Goal: Find specific page/section: Find specific page/section

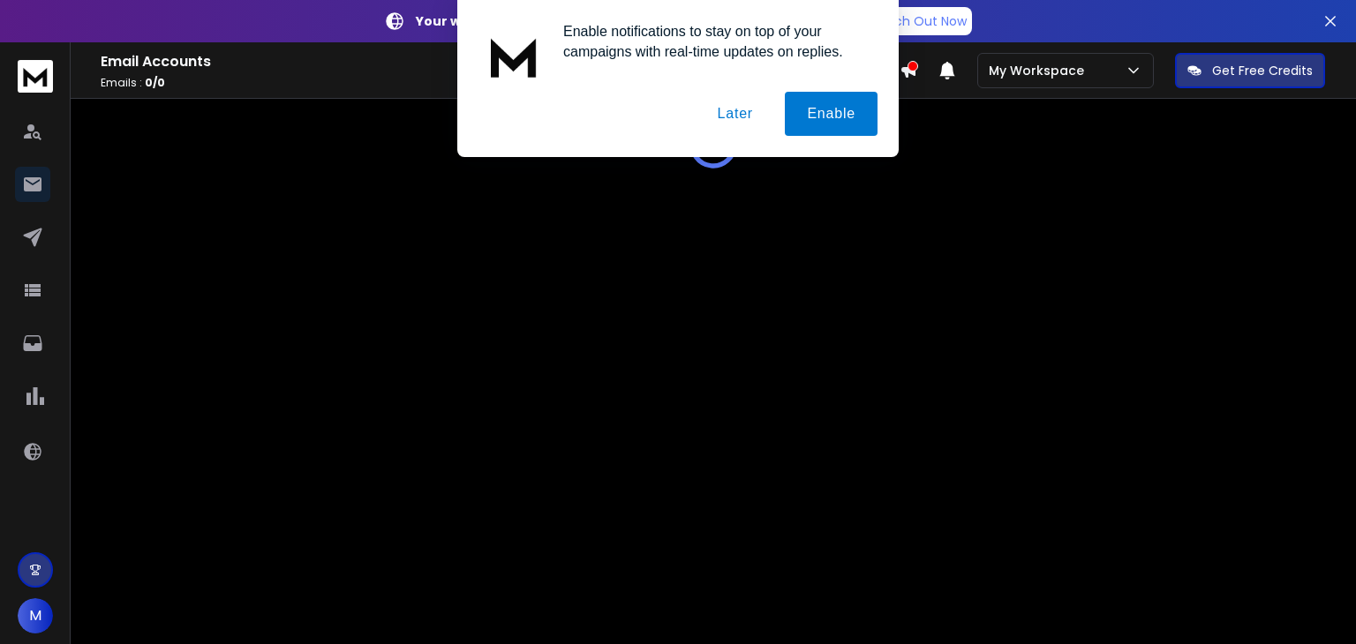
click at [738, 113] on button "Later" at bounding box center [734, 114] width 79 height 44
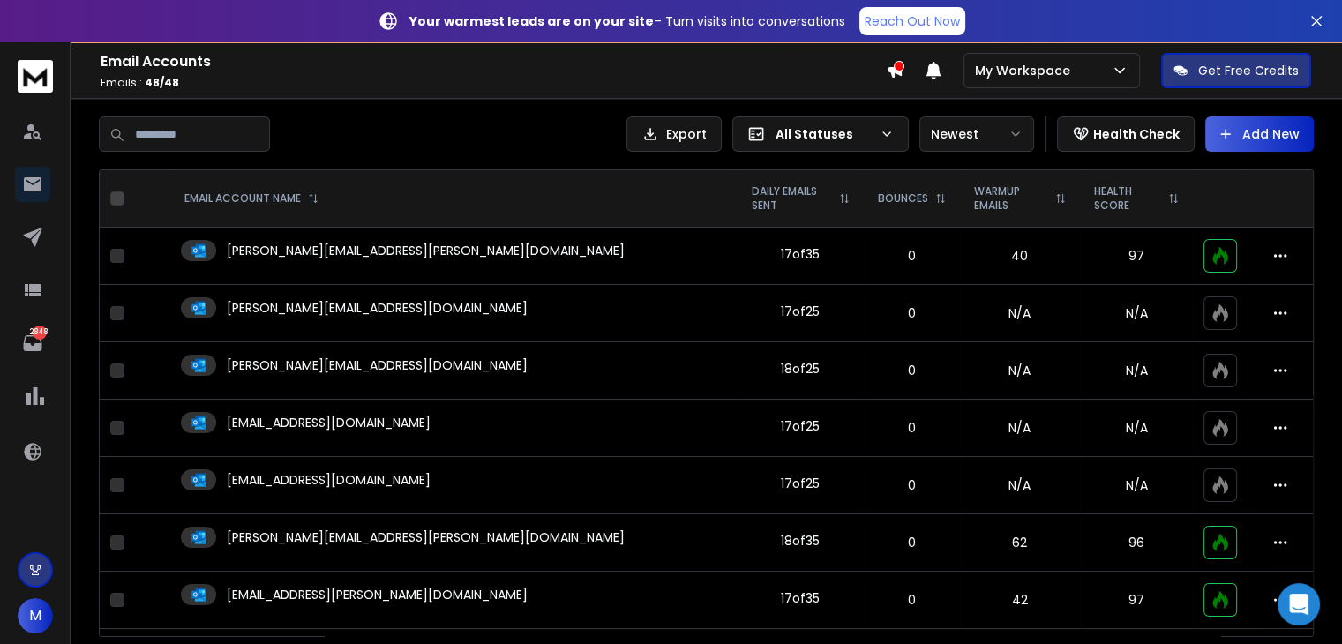
click at [1317, 15] on icon at bounding box center [1317, 21] width 16 height 16
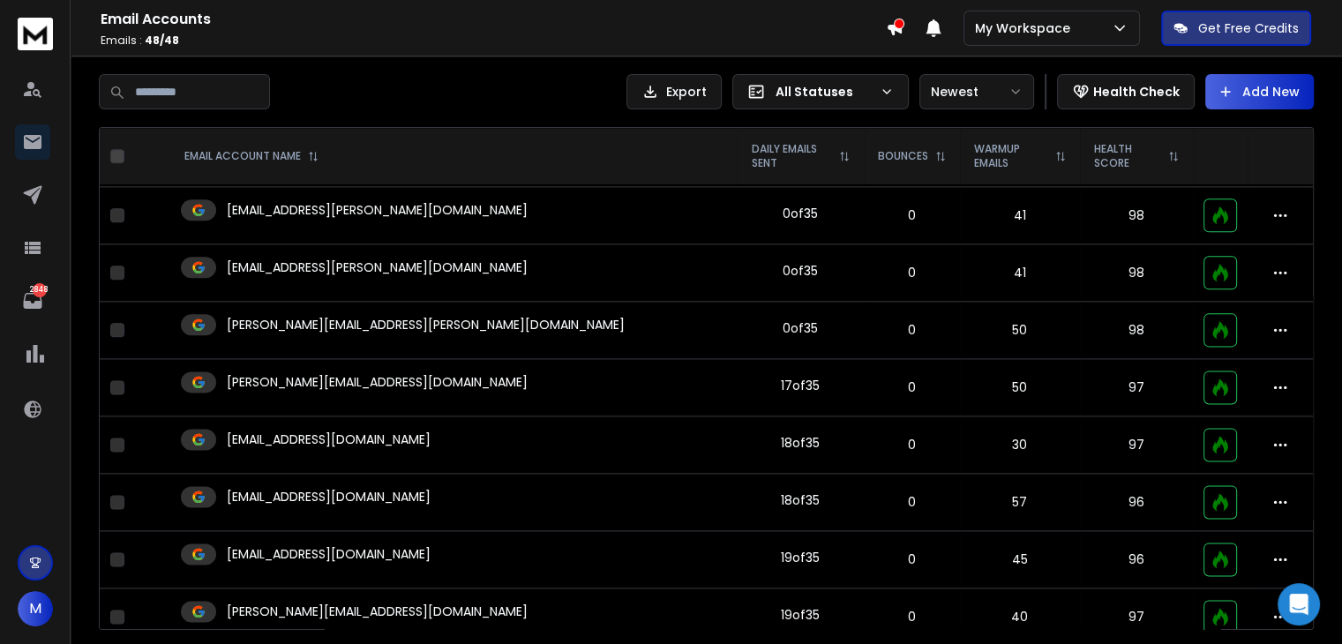
scroll to position [2316, 0]
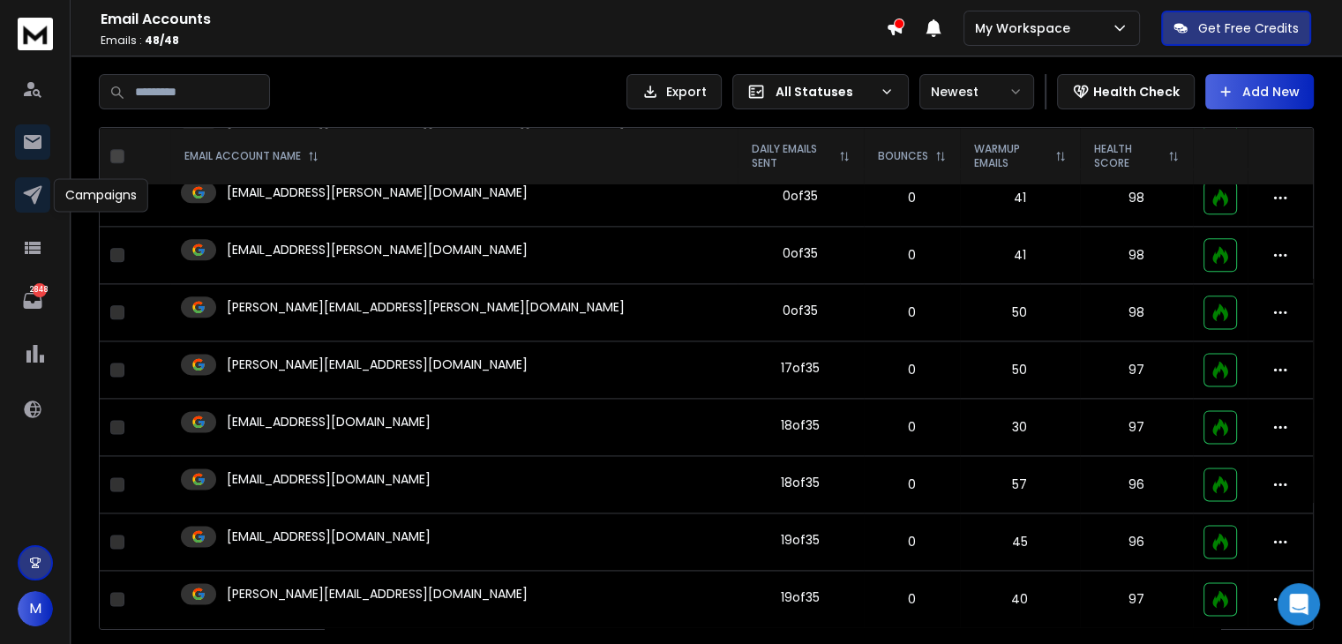
click at [32, 192] on icon at bounding box center [32, 194] width 19 height 19
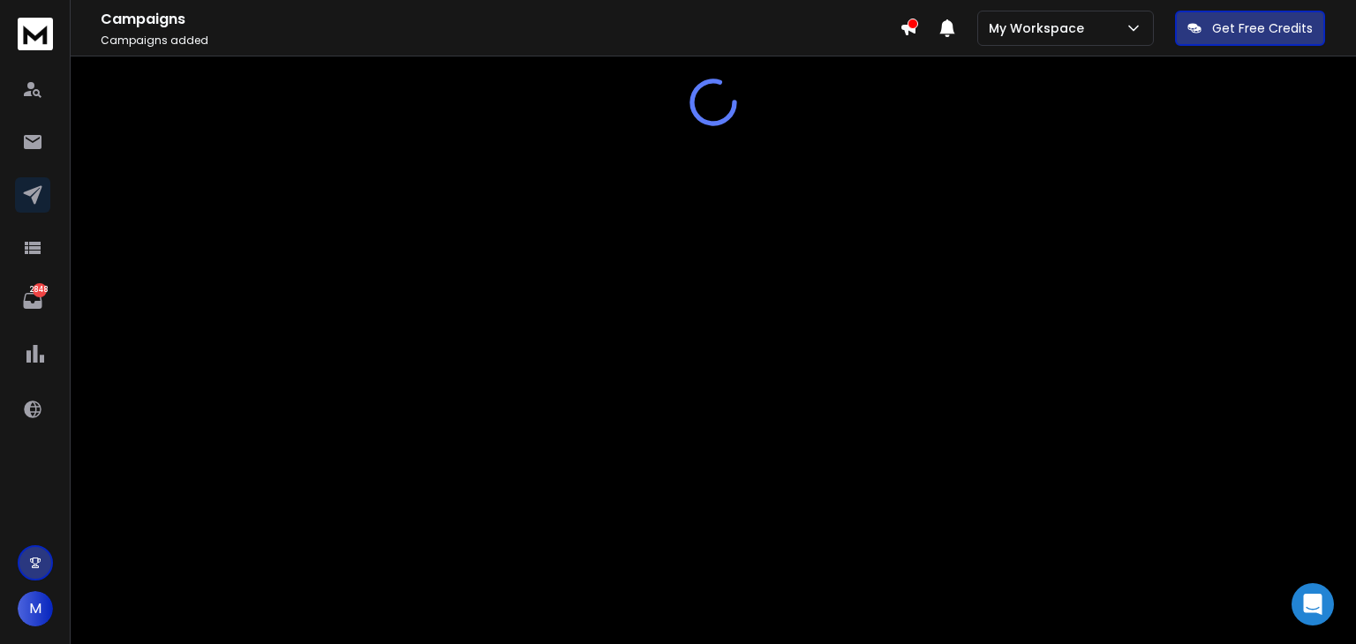
click at [448, 26] on h1 "Campaigns" at bounding box center [500, 19] width 799 height 21
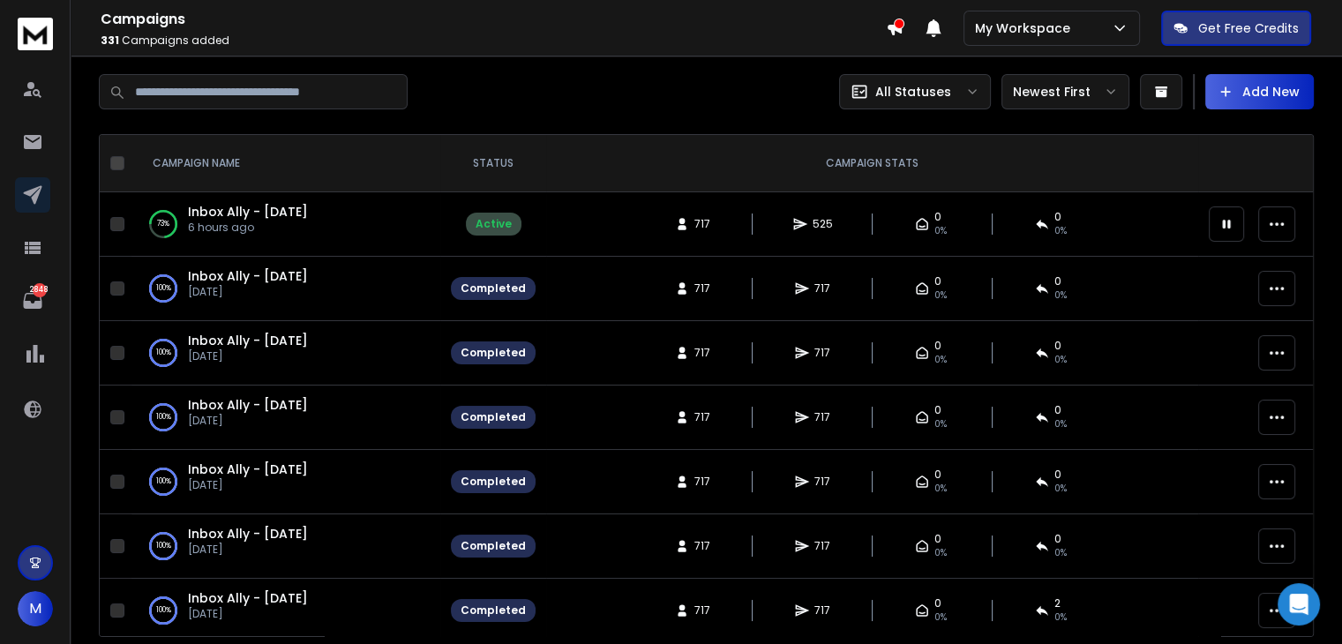
click at [448, 26] on h1 "Campaigns" at bounding box center [493, 19] width 785 height 21
